Goal: Find specific page/section: Find specific page/section

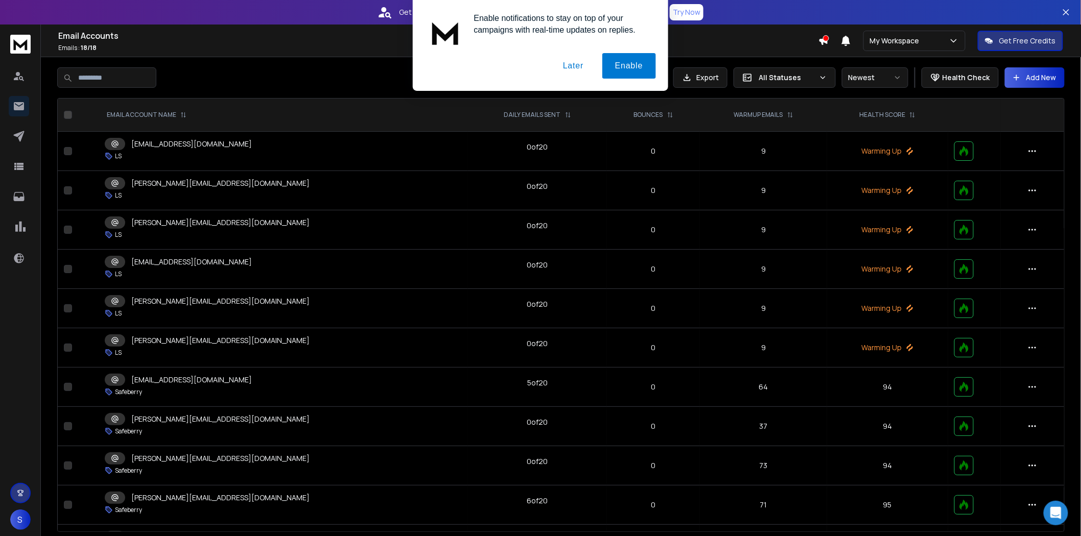
click at [574, 65] on button "Later" at bounding box center [573, 66] width 46 height 26
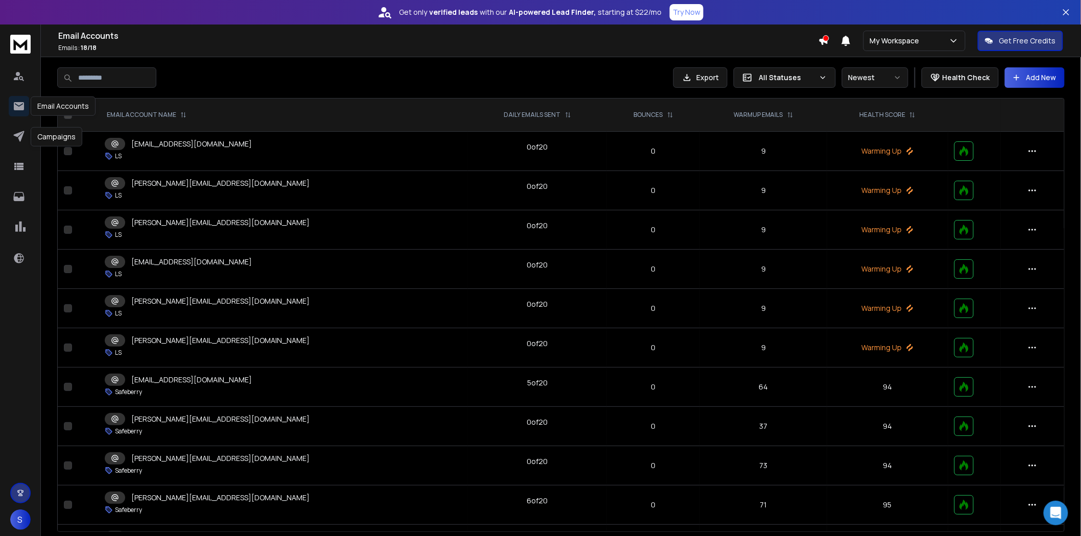
click at [25, 108] on link at bounding box center [19, 106] width 20 height 20
click at [11, 107] on link at bounding box center [19, 106] width 20 height 20
drag, startPoint x: 14, startPoint y: 108, endPoint x: 14, endPoint y: 127, distance: 18.9
click at [15, 108] on icon at bounding box center [19, 106] width 10 height 8
click at [16, 141] on icon at bounding box center [19, 136] width 12 height 12
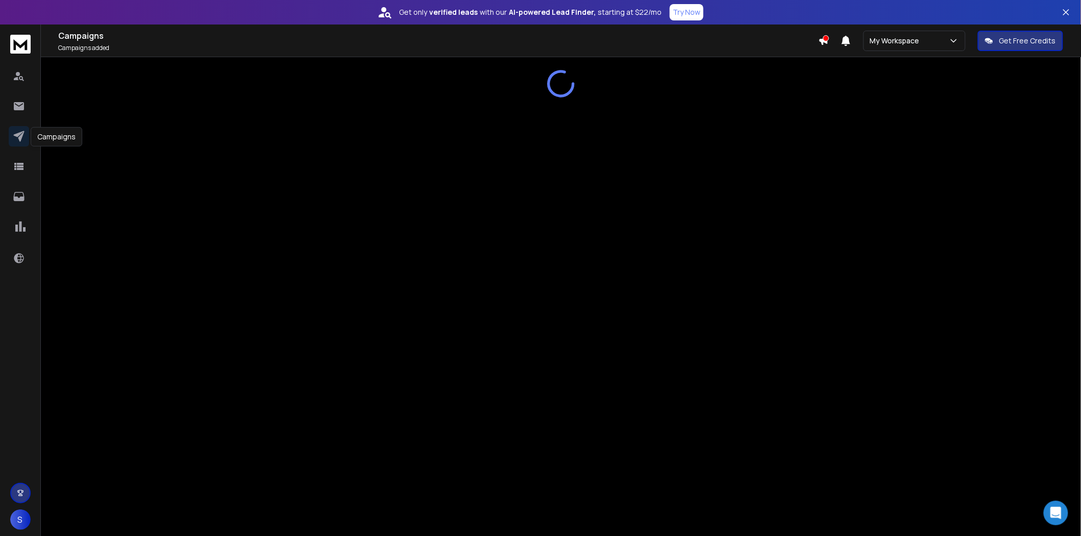
click at [21, 136] on icon at bounding box center [18, 136] width 11 height 11
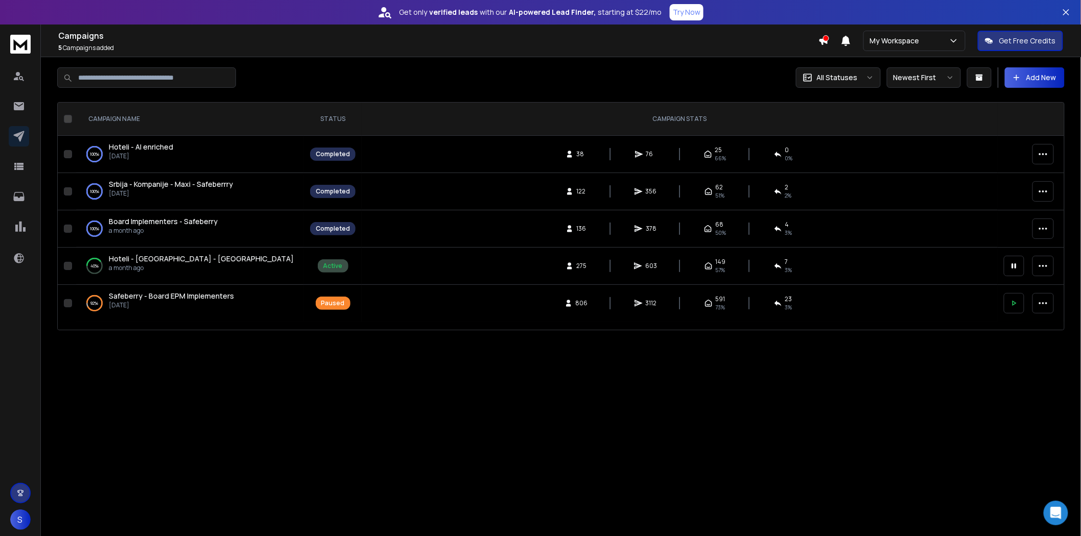
click at [614, 459] on div "Campaigns 5 Campaigns Added All Statuses Newest First Add New CAMPAIGN NAME STA…" at bounding box center [560, 335] width 1007 height 536
